Goal: Task Accomplishment & Management: Use online tool/utility

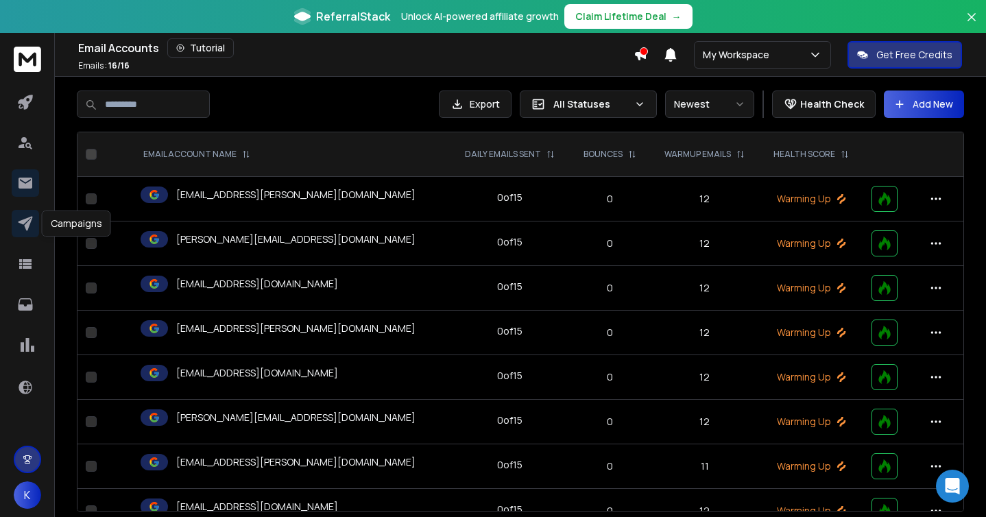
click at [30, 230] on icon at bounding box center [25, 223] width 16 height 16
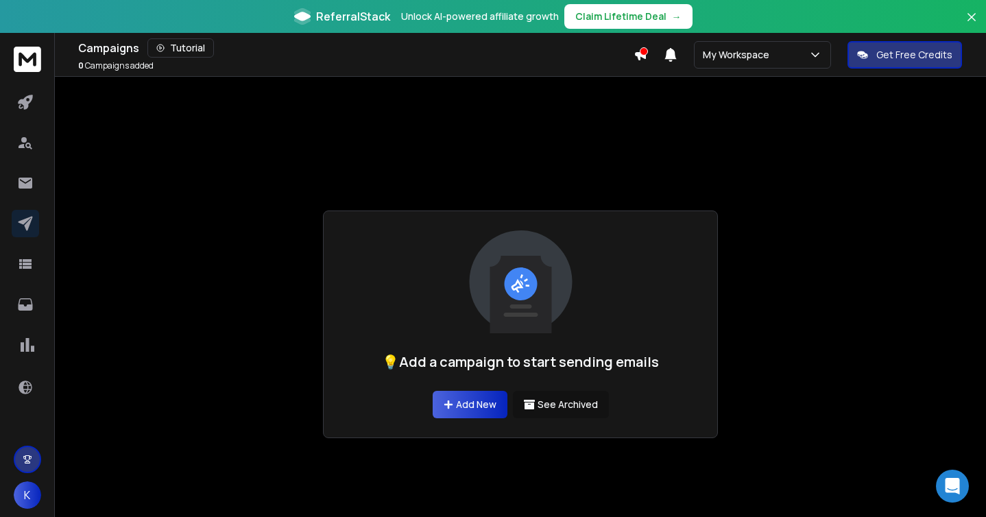
scroll to position [104, 0]
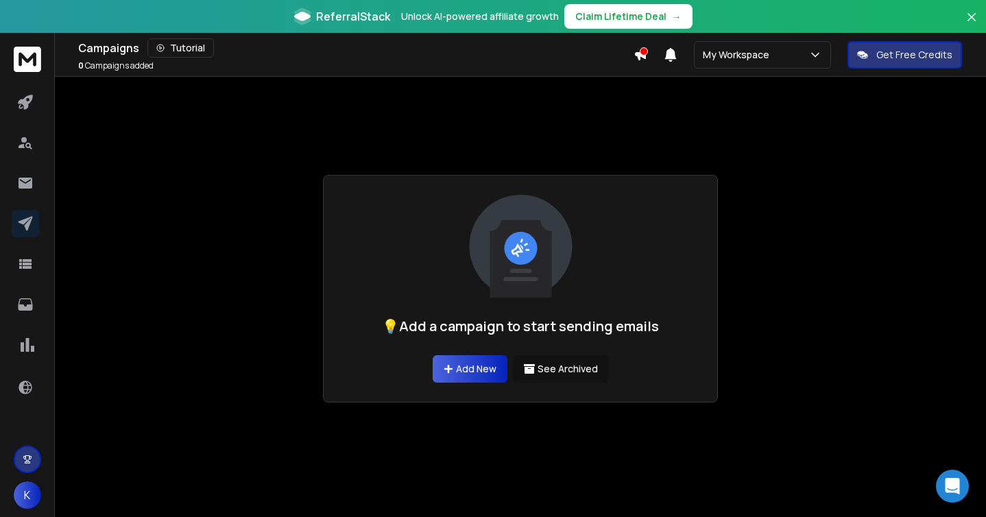
click at [475, 375] on link "Add New" at bounding box center [470, 368] width 75 height 27
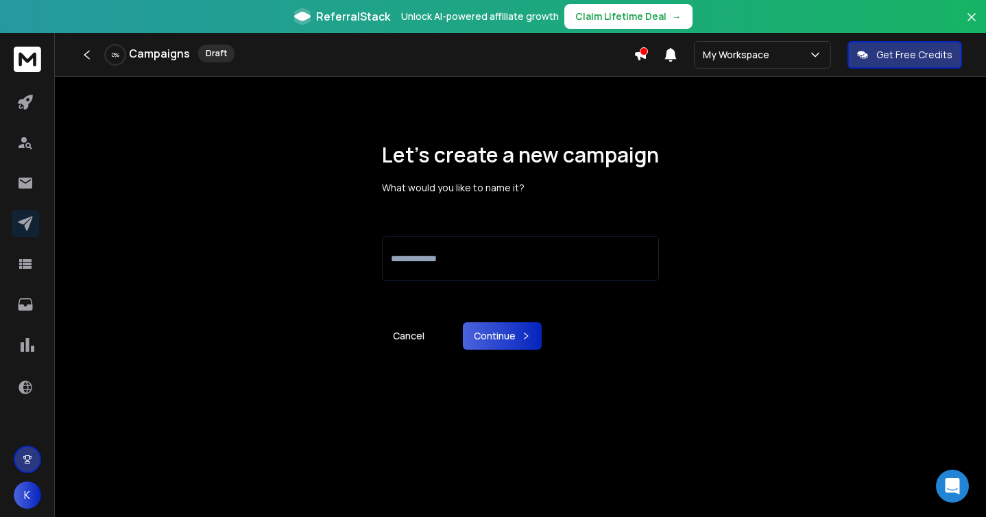
click at [507, 257] on input at bounding box center [520, 258] width 277 height 45
type input "**********"
click at [526, 333] on icon "submit" at bounding box center [526, 335] width 5 height 7
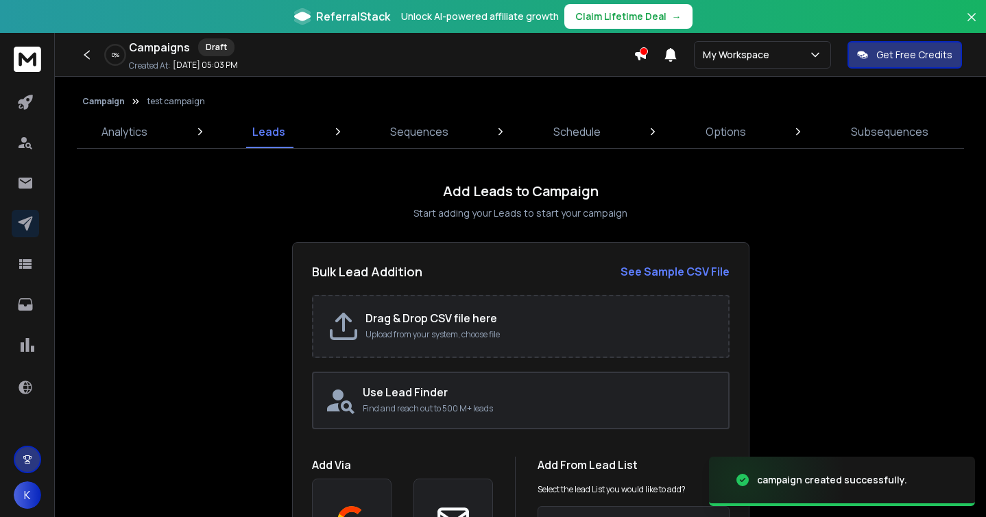
scroll to position [1, 0]
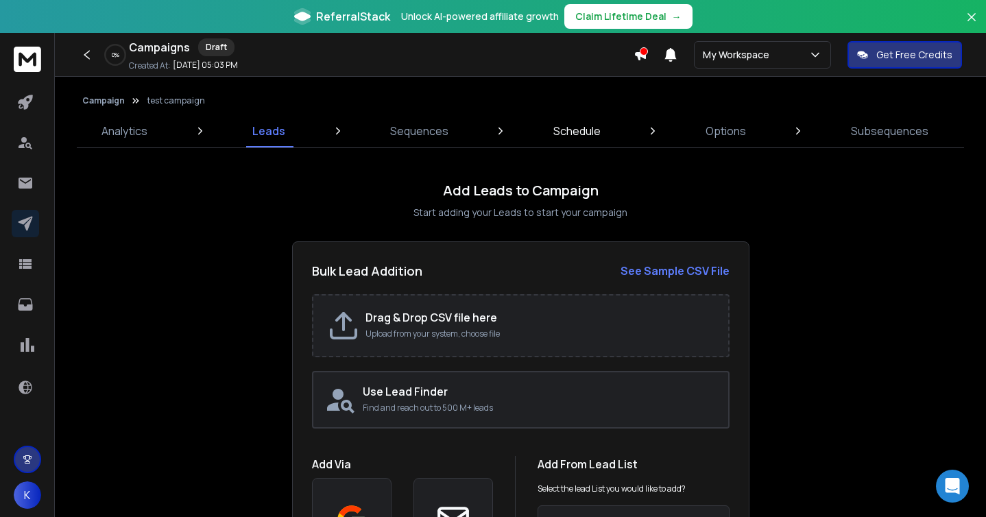
click at [592, 132] on p "Schedule" at bounding box center [576, 131] width 47 height 16
